Goal: Task Accomplishment & Management: Manage account settings

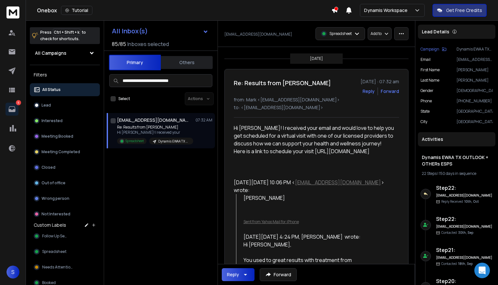
click at [137, 277] on div "**********" at bounding box center [160, 163] width 113 height 285
click at [64, 90] on button "All Status" at bounding box center [65, 89] width 70 height 13
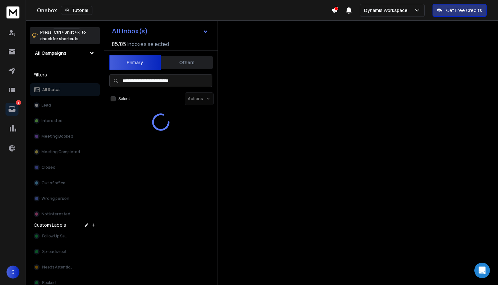
drag, startPoint x: 196, startPoint y: 81, endPoint x: 57, endPoint y: 71, distance: 138.8
click at [57, 71] on div "**********" at bounding box center [262, 163] width 472 height 285
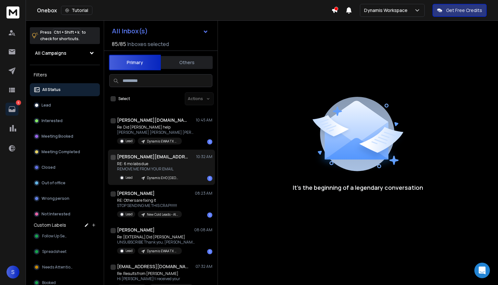
click at [169, 165] on p "RE: 6 mo labs due" at bounding box center [149, 163] width 65 height 5
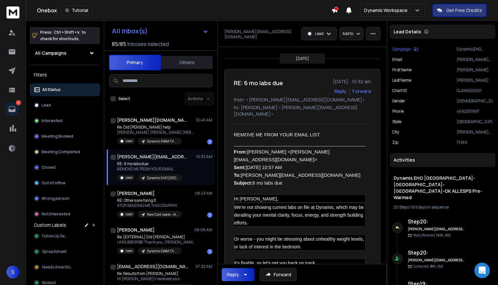
click at [387, 42] on div "[PERSON_NAME][EMAIL_ADDRESS][DOMAIN_NAME] Lead Add to Lead Add to" at bounding box center [302, 34] width 169 height 26
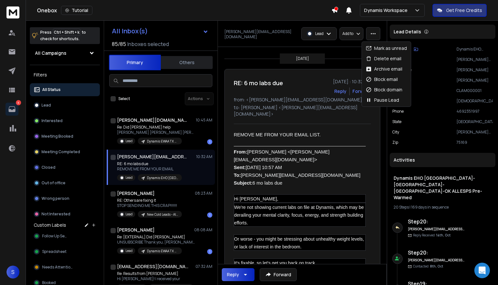
click at [376, 36] on icon "button" at bounding box center [373, 34] width 6 height 6
click at [397, 80] on div "Block email" at bounding box center [382, 79] width 32 height 6
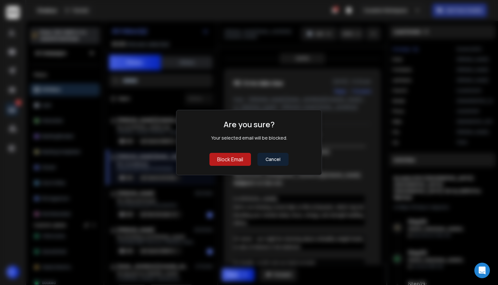
click at [230, 163] on button "Block Email" at bounding box center [230, 159] width 42 height 13
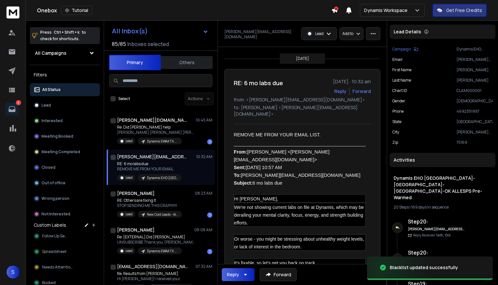
click at [376, 35] on icon "button" at bounding box center [373, 34] width 6 height 6
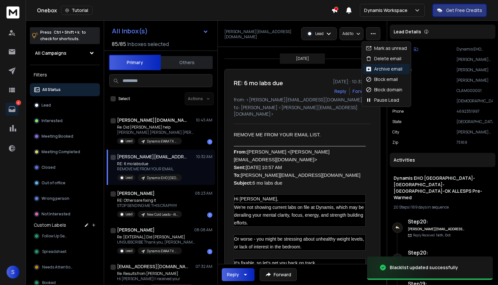
click at [393, 73] on div "Archive email" at bounding box center [386, 69] width 46 height 10
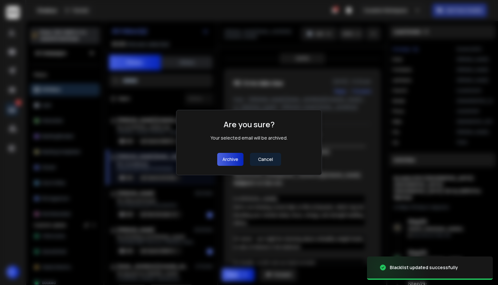
click at [235, 152] on div "Are you sure? Your selected email will be archived. archive Cancel" at bounding box center [248, 142] width 127 height 47
click at [237, 156] on button "archive" at bounding box center [230, 159] width 26 height 13
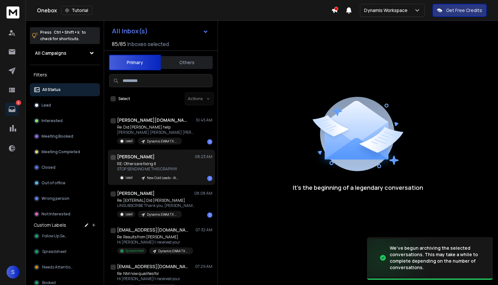
click at [157, 167] on p "STOP SENDING ME THIS CRAP!!!!!!!" at bounding box center [149, 169] width 65 height 5
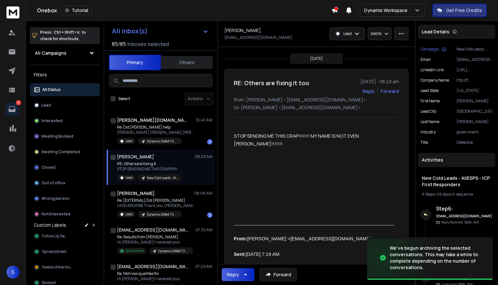
click at [400, 35] on icon "button" at bounding box center [401, 34] width 6 height 6
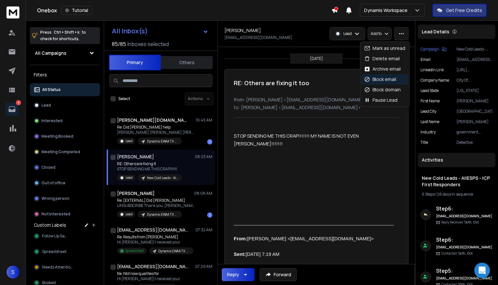
click at [394, 78] on div "Block email" at bounding box center [380, 79] width 32 height 6
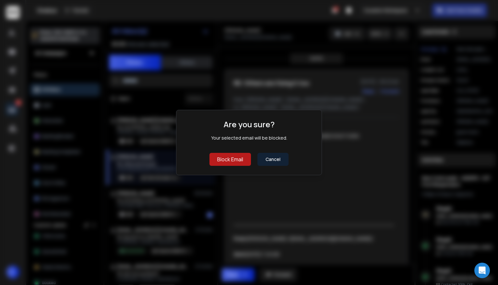
click at [235, 160] on button "Block Email" at bounding box center [230, 159] width 42 height 13
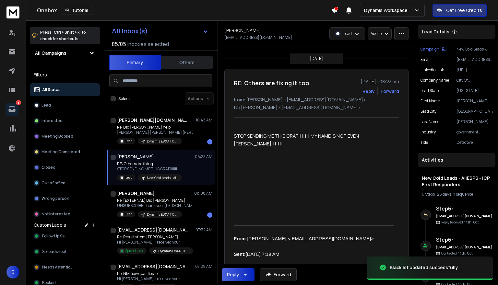
click at [401, 38] on button "button" at bounding box center [401, 33] width 14 height 13
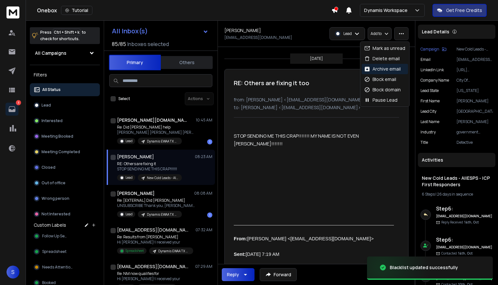
click at [397, 70] on div "Archive email" at bounding box center [382, 69] width 37 height 6
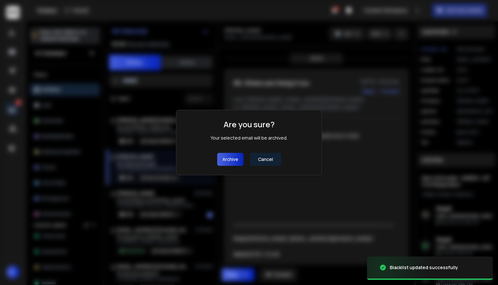
click at [235, 160] on p "archive" at bounding box center [230, 159] width 16 height 6
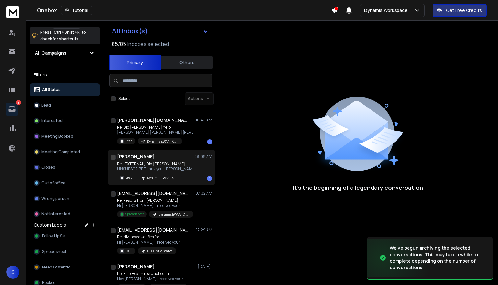
click at [170, 165] on p "Re: [EXTERNAL] Did [PERSON_NAME]" at bounding box center [156, 163] width 78 height 5
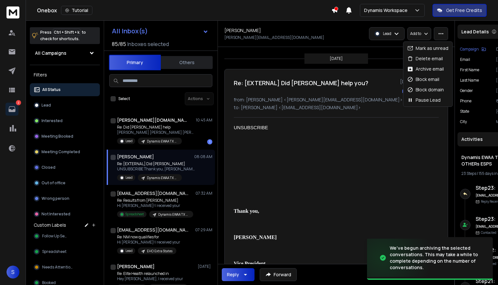
click at [442, 33] on icon "button" at bounding box center [441, 33] width 5 height 1
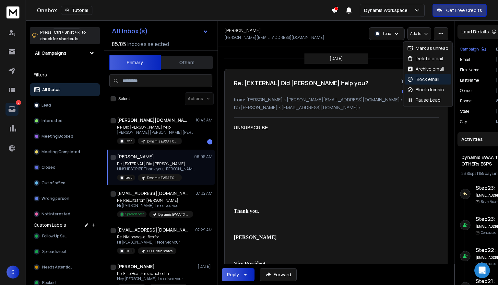
click at [432, 78] on div "Block email" at bounding box center [423, 79] width 32 height 6
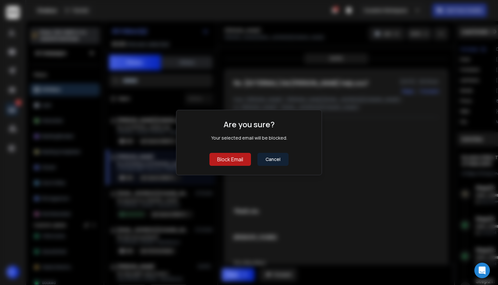
click at [233, 157] on button "Block Email" at bounding box center [230, 159] width 42 height 13
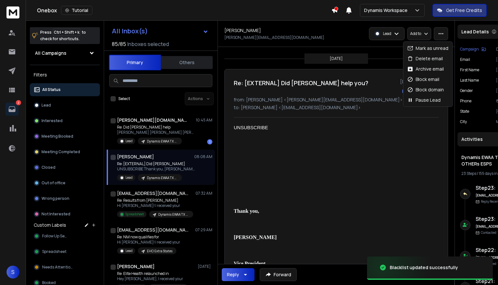
click at [444, 36] on icon "button" at bounding box center [441, 34] width 6 height 6
click at [440, 69] on div "Archive email" at bounding box center [425, 69] width 37 height 6
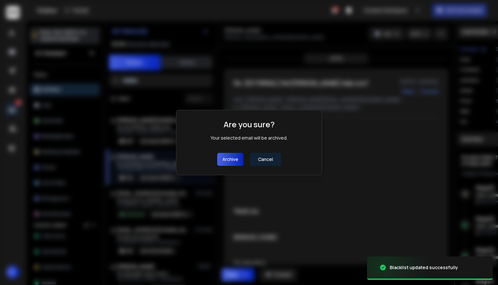
click at [231, 154] on button "archive" at bounding box center [230, 159] width 26 height 13
